Goal: Use online tool/utility

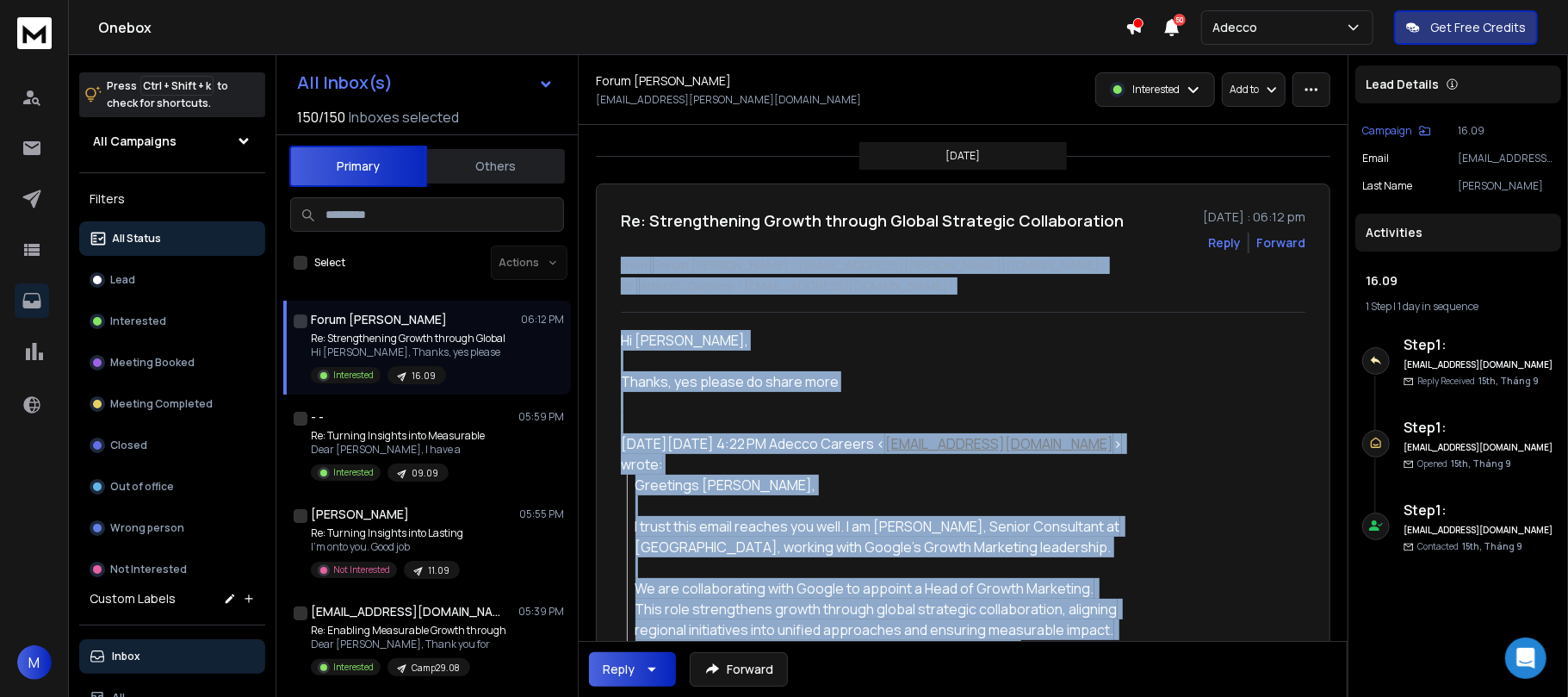
scroll to position [401, 0]
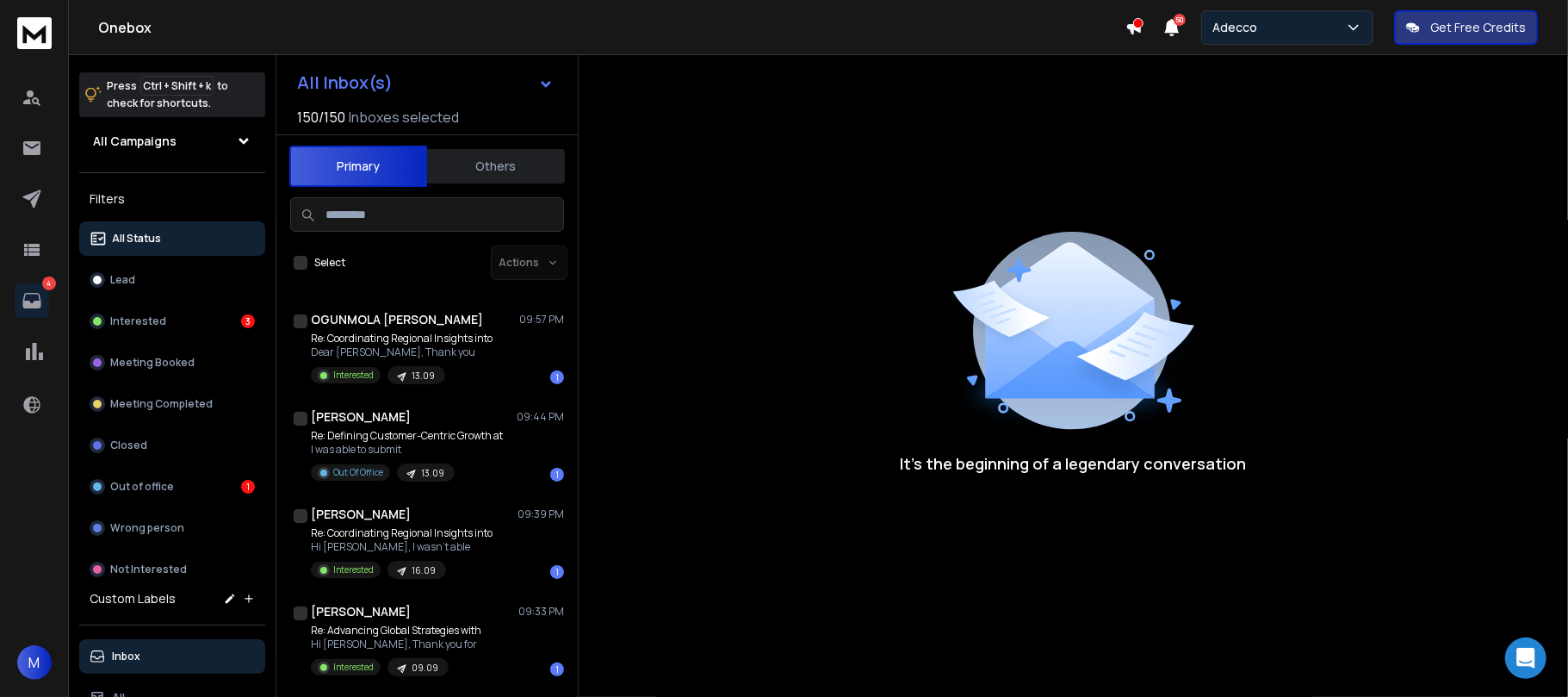
click at [1289, 31] on div "Adecco" at bounding box center [1288, 28] width 150 height 17
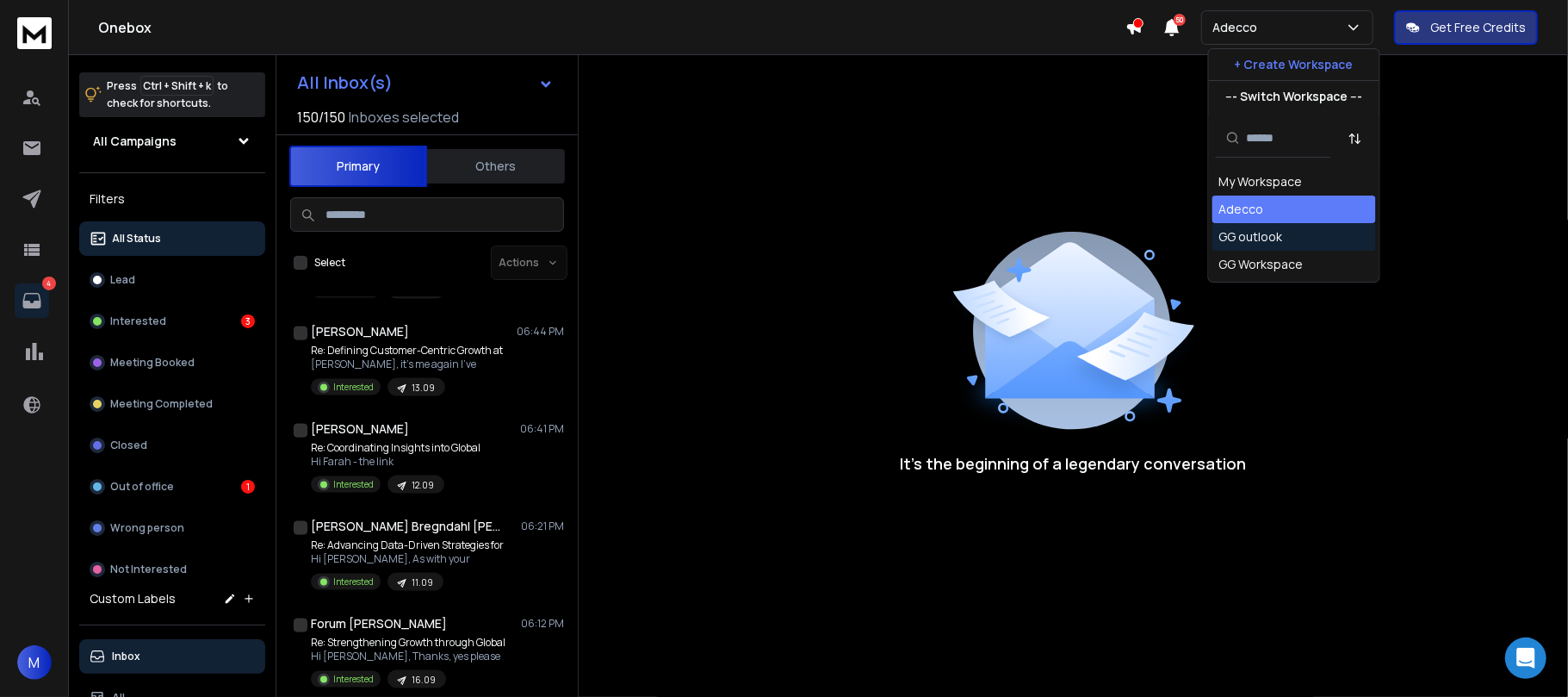
scroll to position [2412, 0]
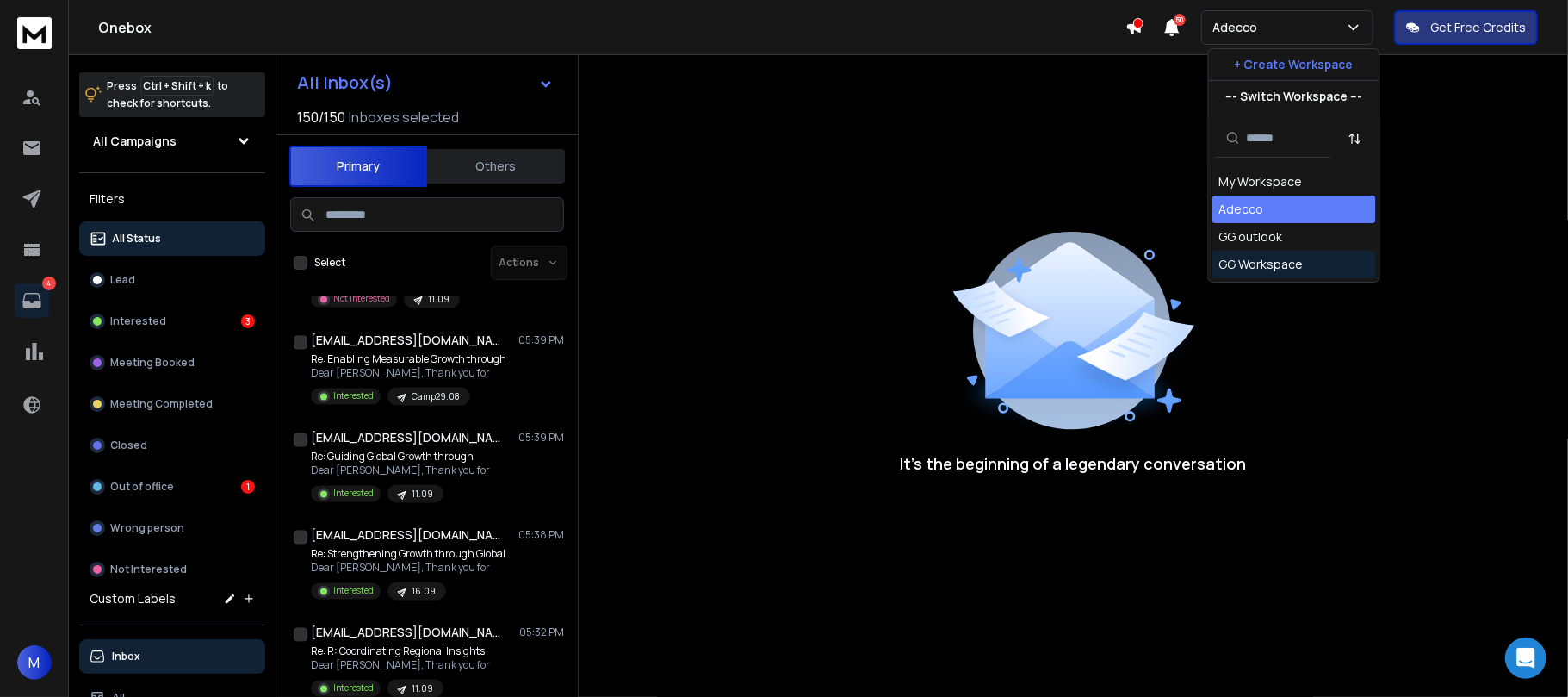
click at [1256, 259] on div "GG Workspace" at bounding box center [1262, 265] width 85 height 17
